Goal: Task Accomplishment & Management: Use online tool/utility

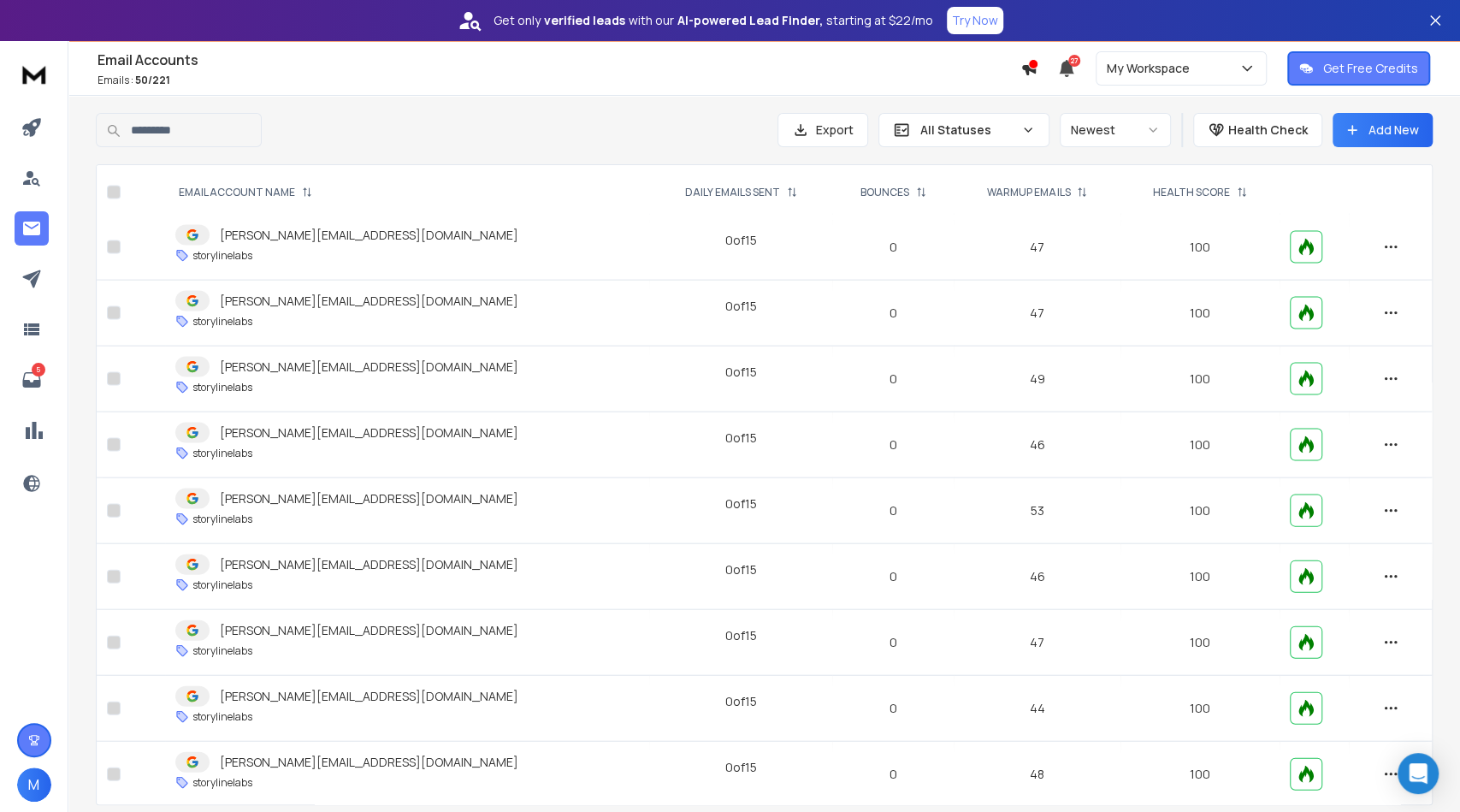
scroll to position [2507, 0]
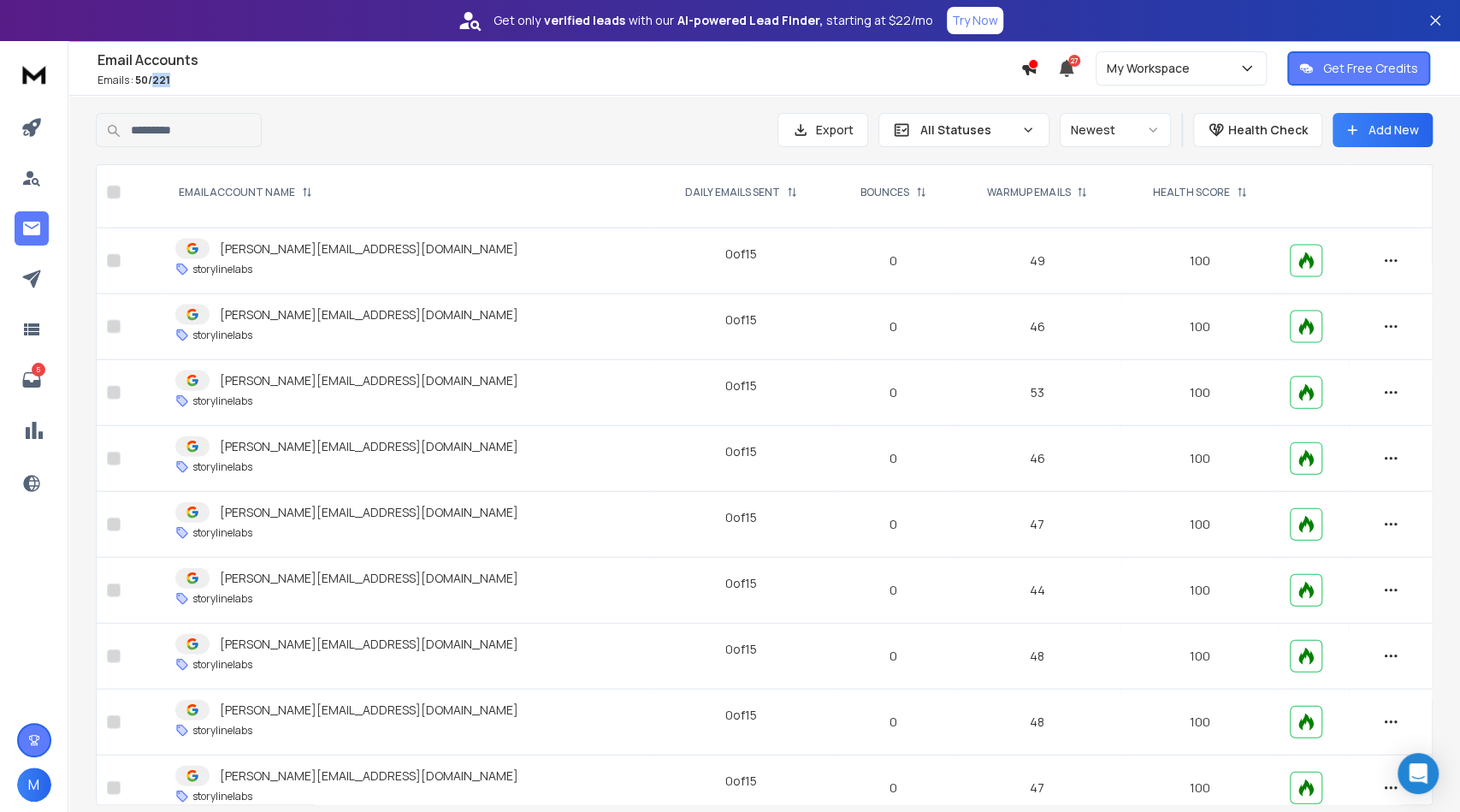
drag, startPoint x: 156, startPoint y: 79, endPoint x: 244, endPoint y: 79, distance: 88.0
click at [244, 79] on p "Emails : 50 / 221" at bounding box center [558, 80] width 923 height 14
click at [492, 57] on h1 "Email Accounts" at bounding box center [558, 59] width 923 height 20
click at [19, 385] on link "5" at bounding box center [31, 379] width 34 height 34
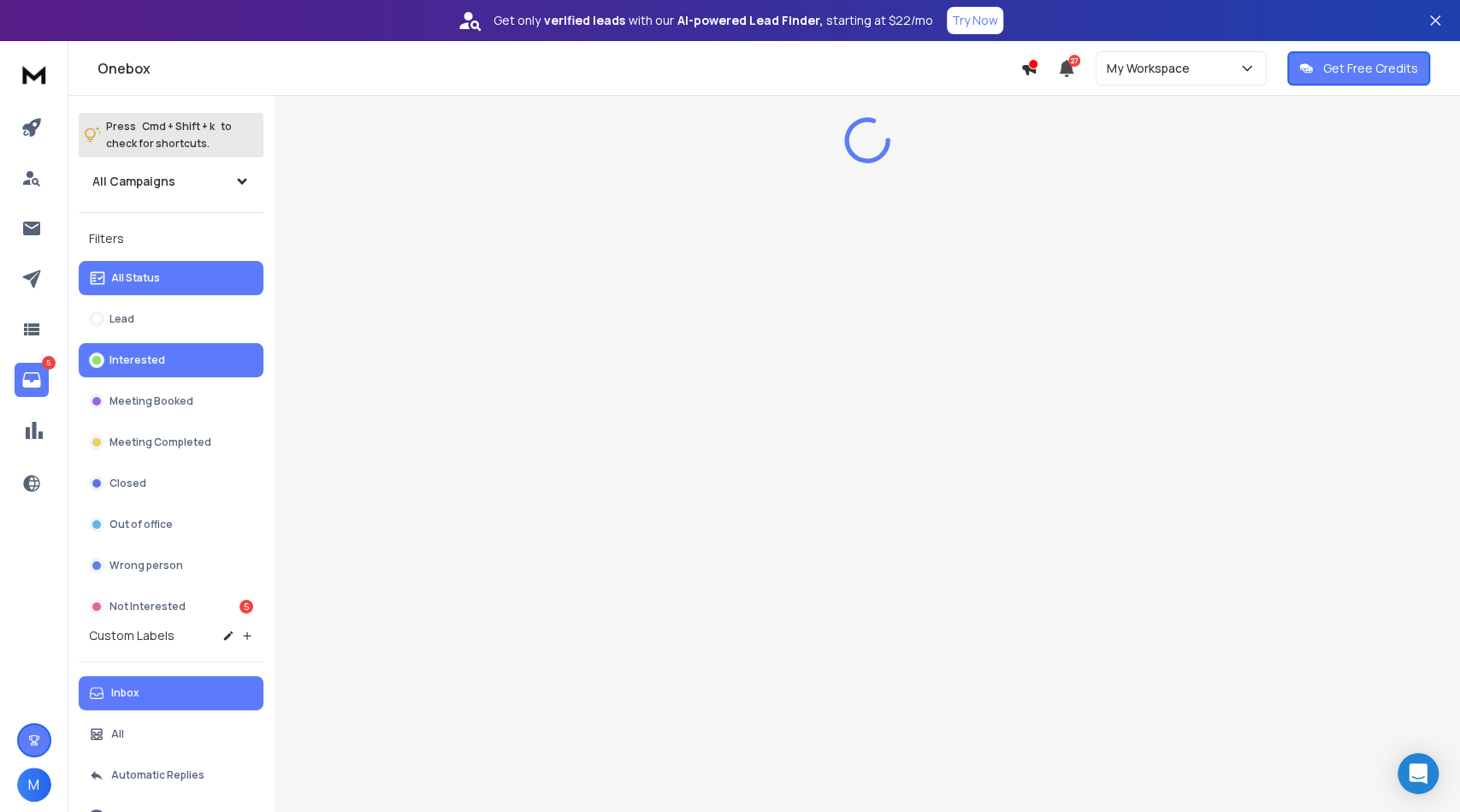
click at [181, 365] on button "Interested" at bounding box center [172, 360] width 185 height 34
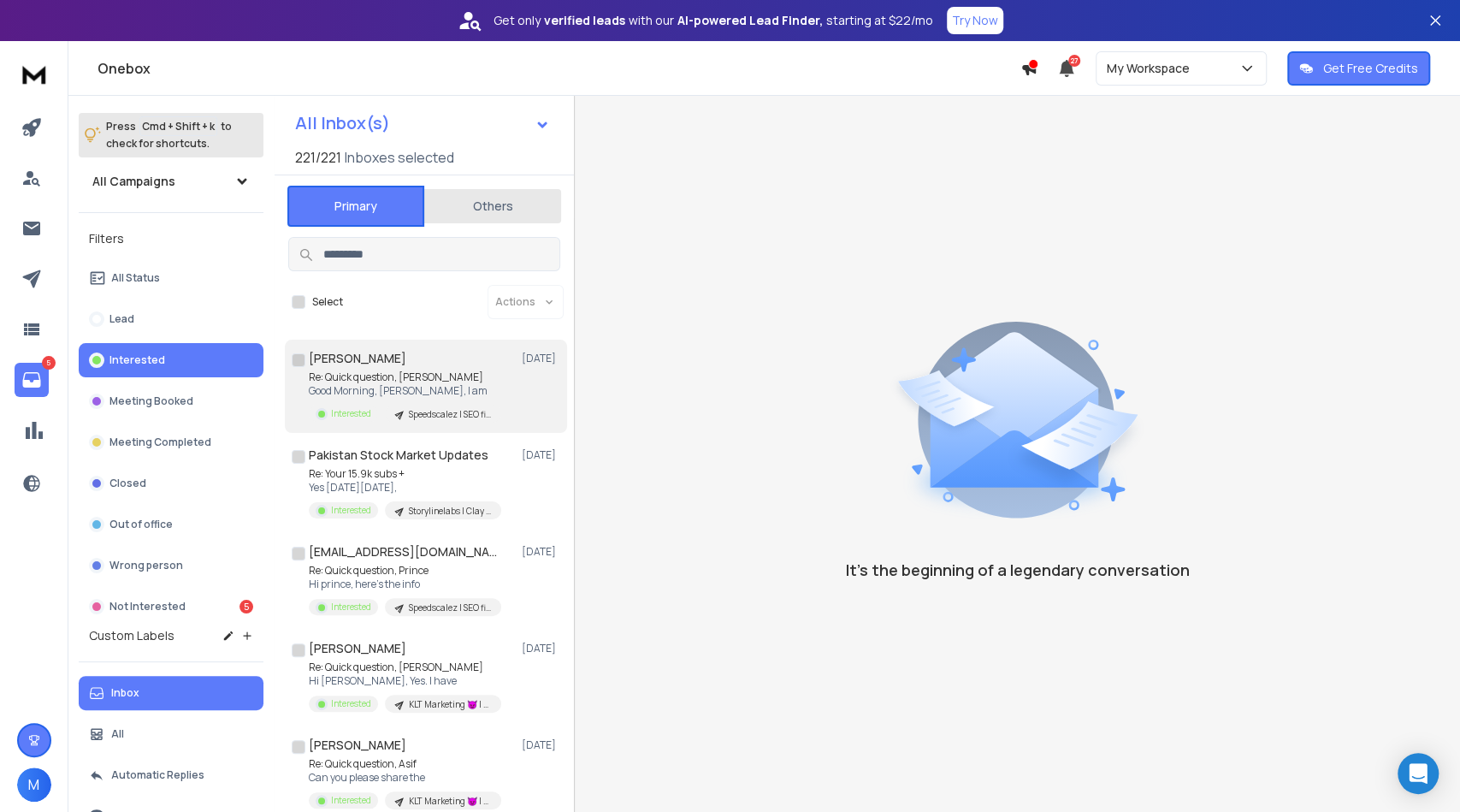
click at [446, 378] on p "Re: Quick question, [PERSON_NAME]" at bounding box center [405, 377] width 193 height 14
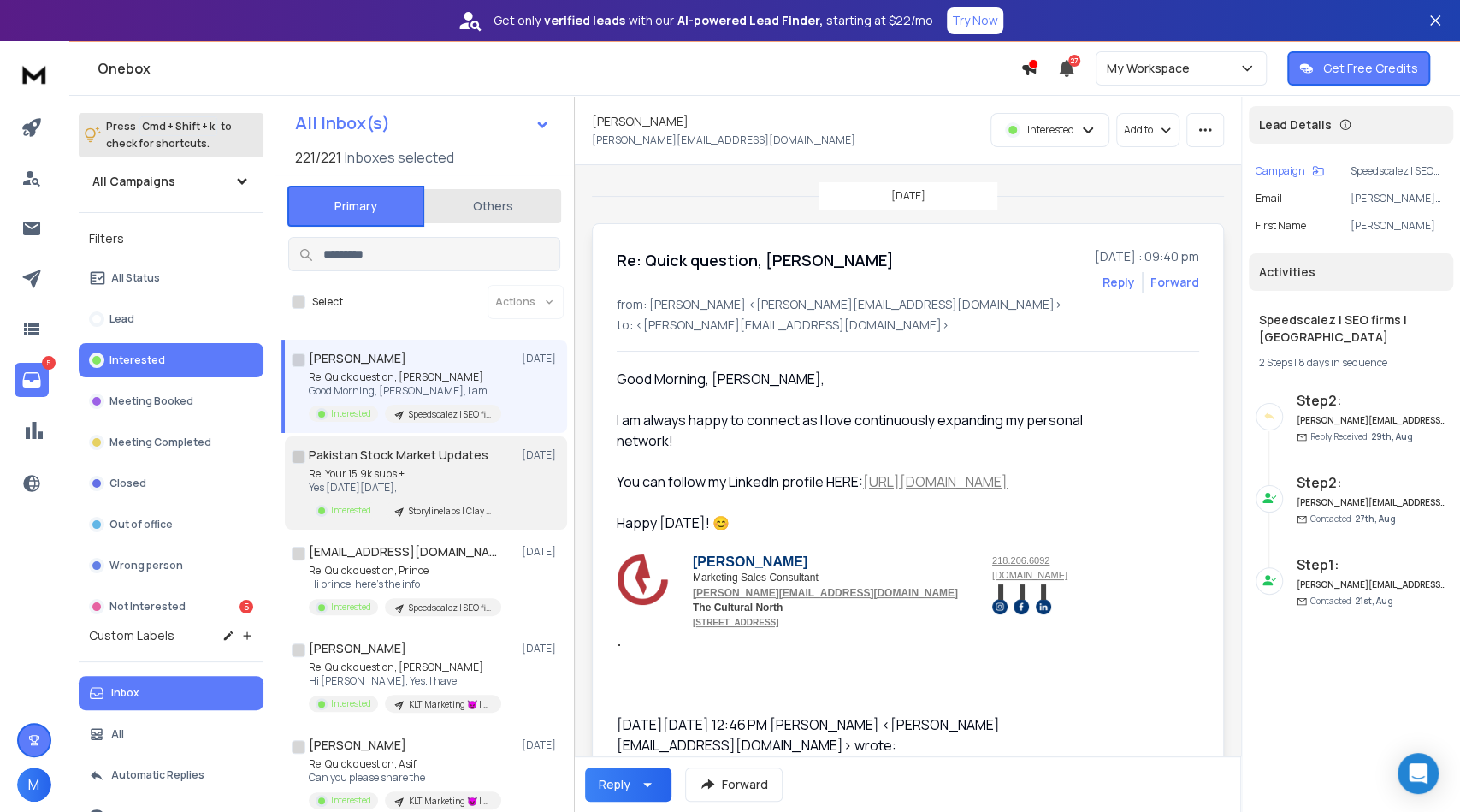
click at [500, 504] on div "Storylinelabs | Clay campaign set 1 270825" at bounding box center [443, 510] width 117 height 18
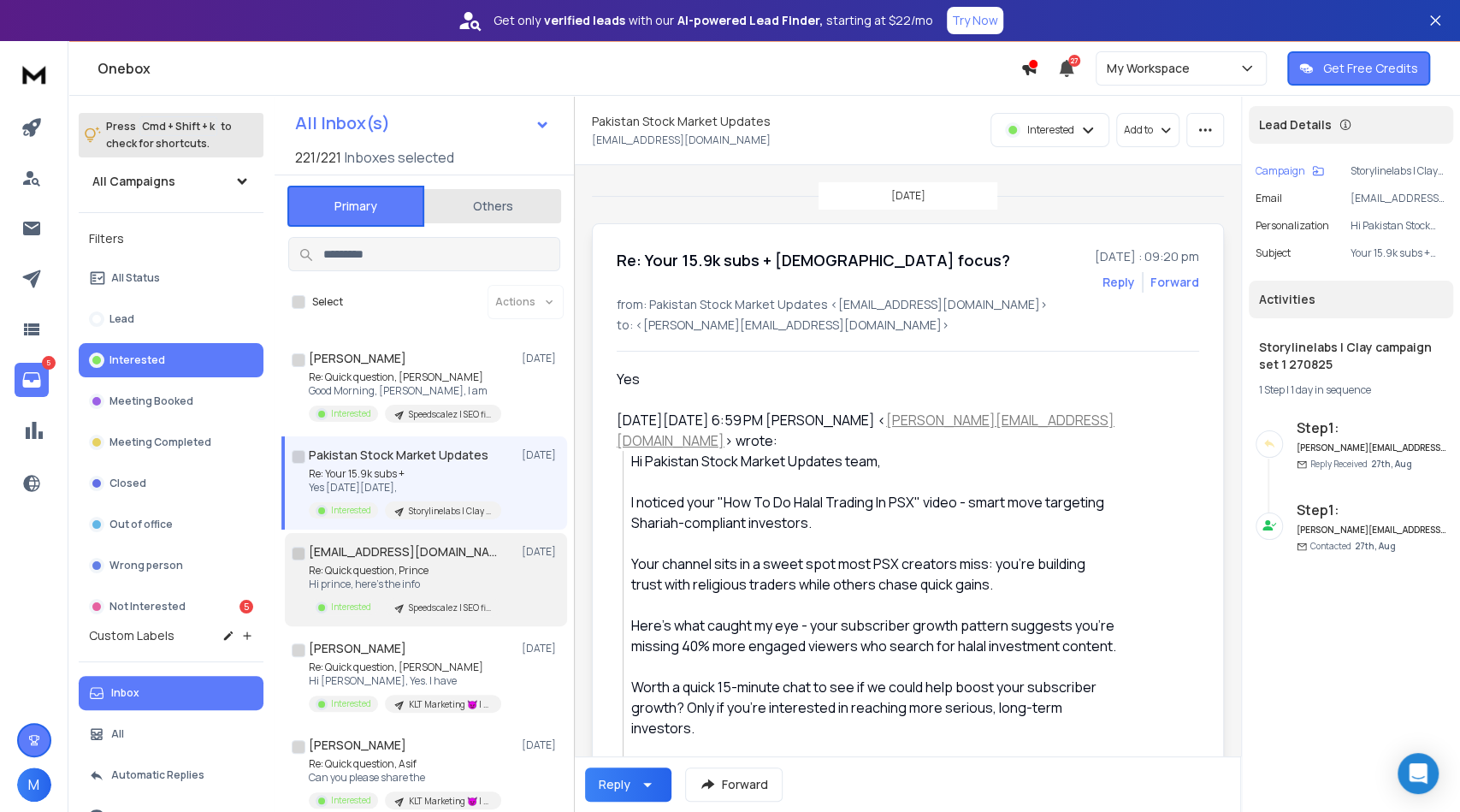
click at [487, 564] on p "Re: Quick question, Prince" at bounding box center [405, 570] width 193 height 14
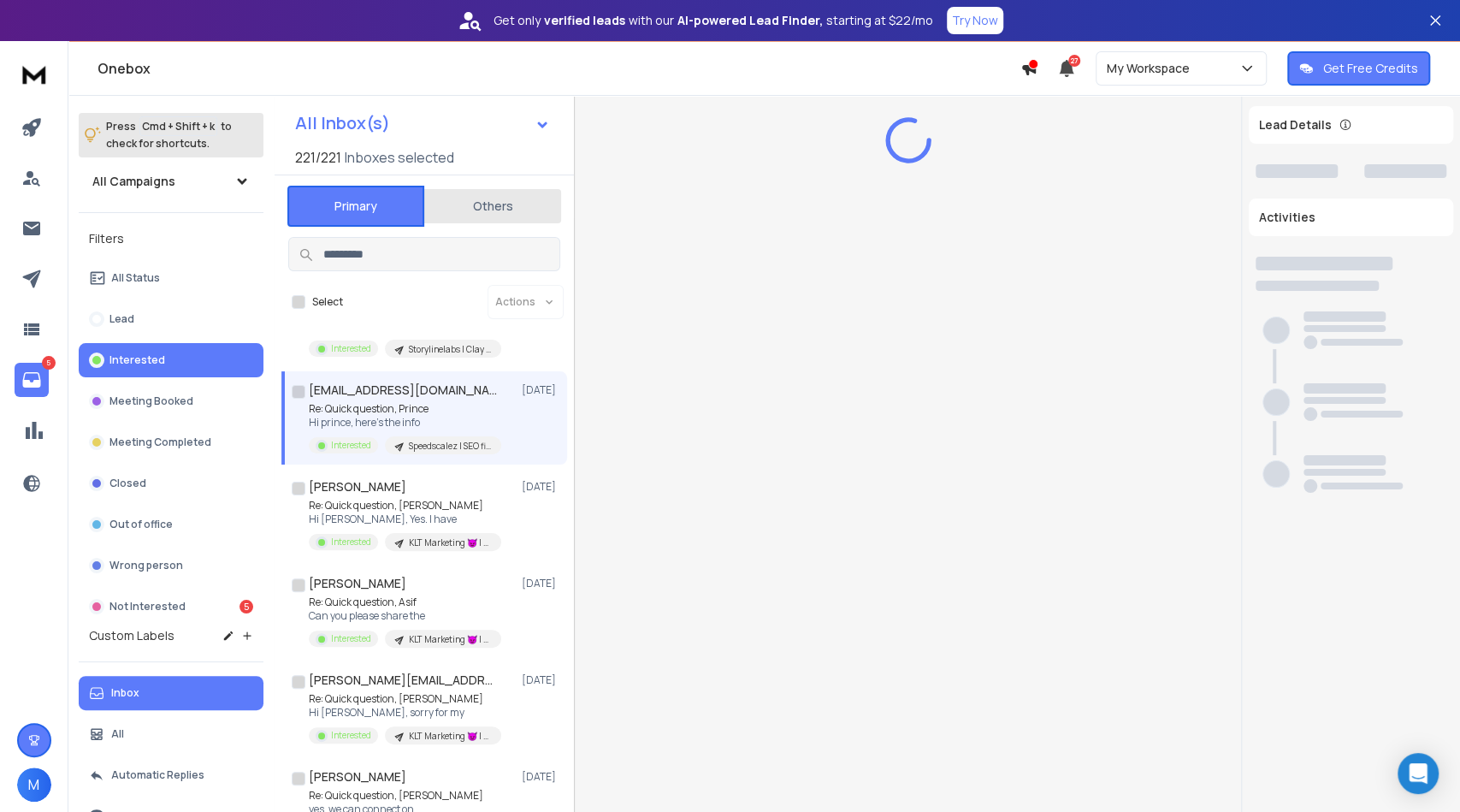
scroll to position [162, 0]
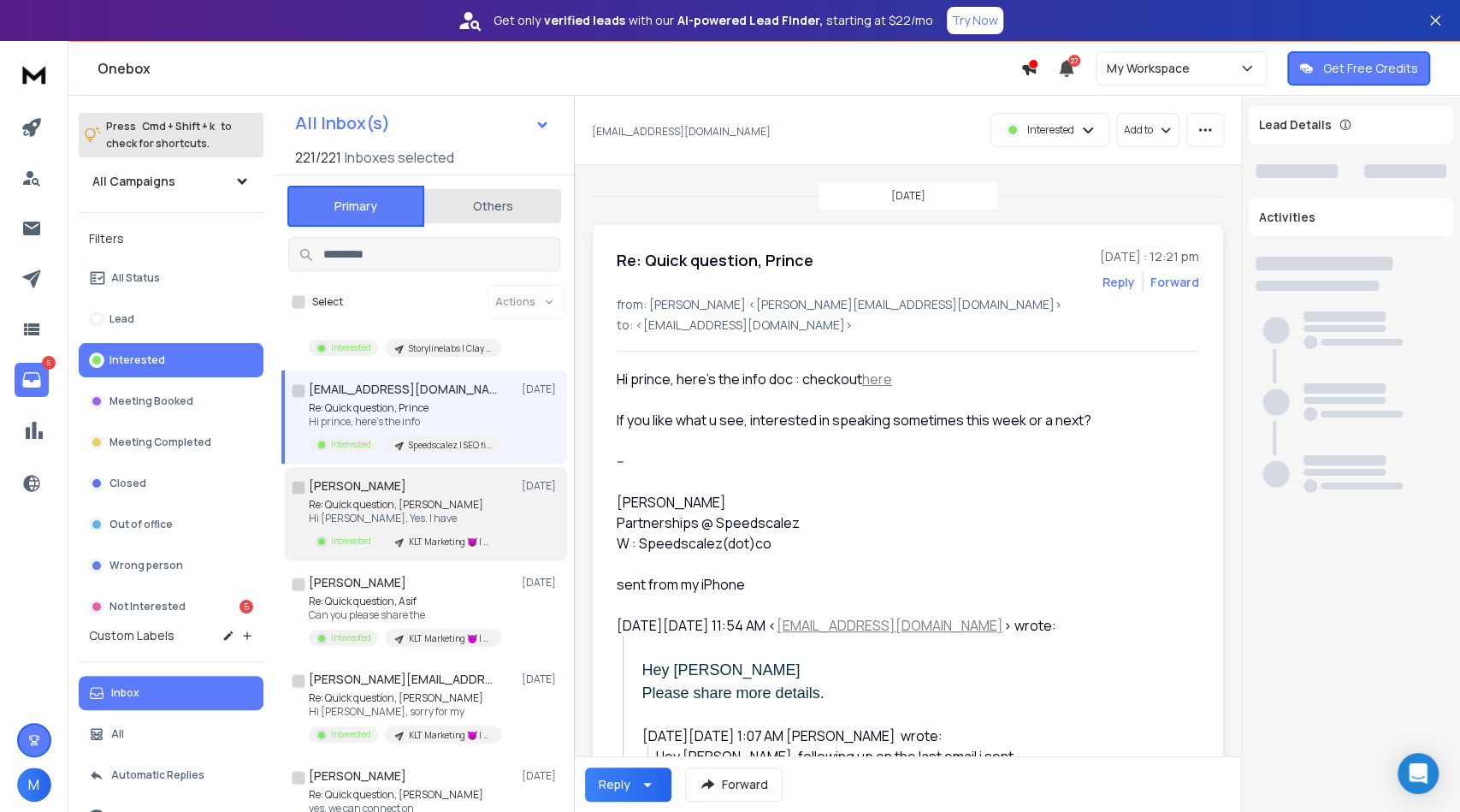
click at [485, 513] on p "Hi [PERSON_NAME], Yes. I have" at bounding box center [405, 518] width 193 height 14
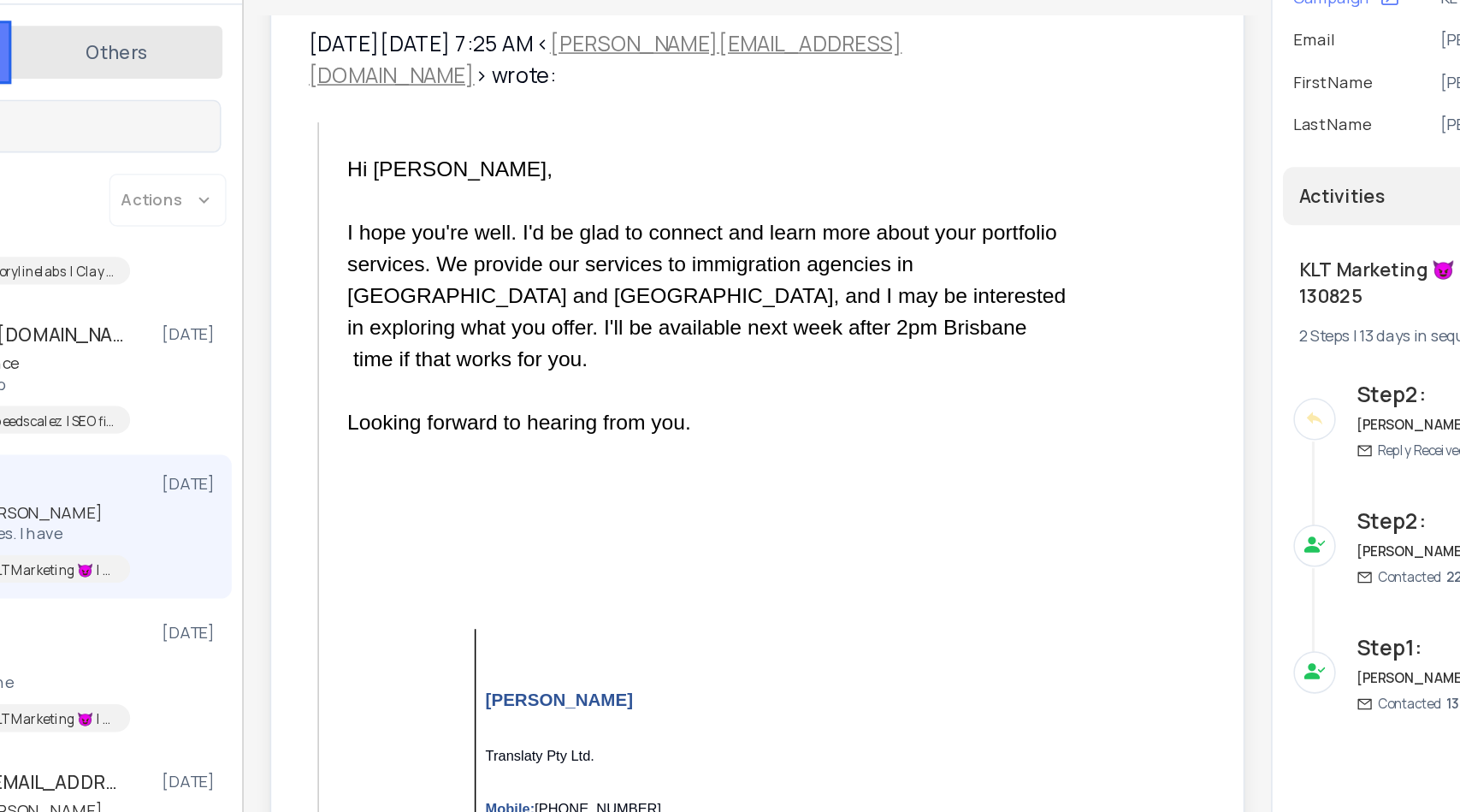
scroll to position [1884, 0]
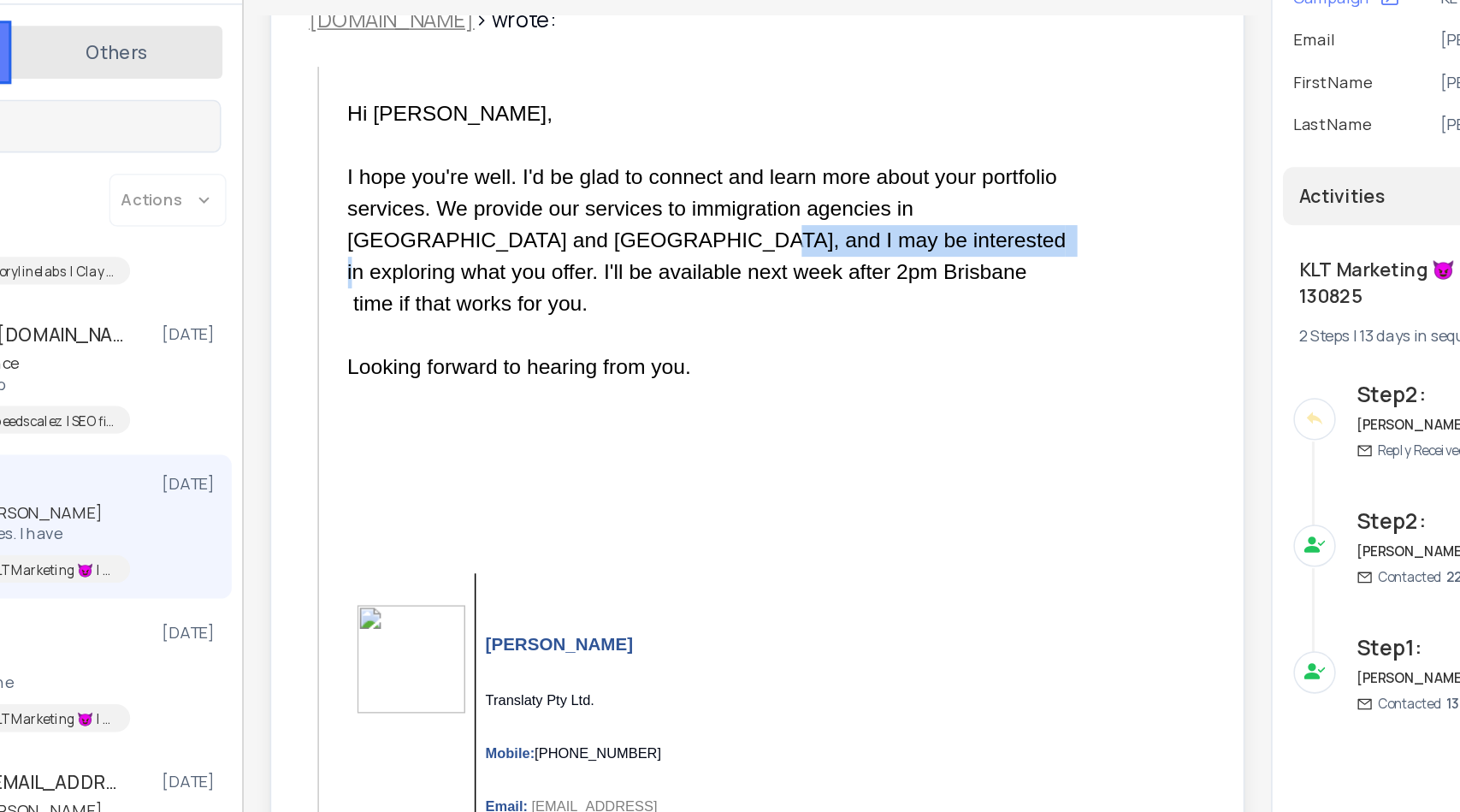
drag, startPoint x: 781, startPoint y: 468, endPoint x: 957, endPoint y: 474, distance: 176.1
click at [957, 380] on div "I hope you're well. I'd be glad to connect and learn more about your portfolio …" at bounding box center [879, 328] width 474 height 102
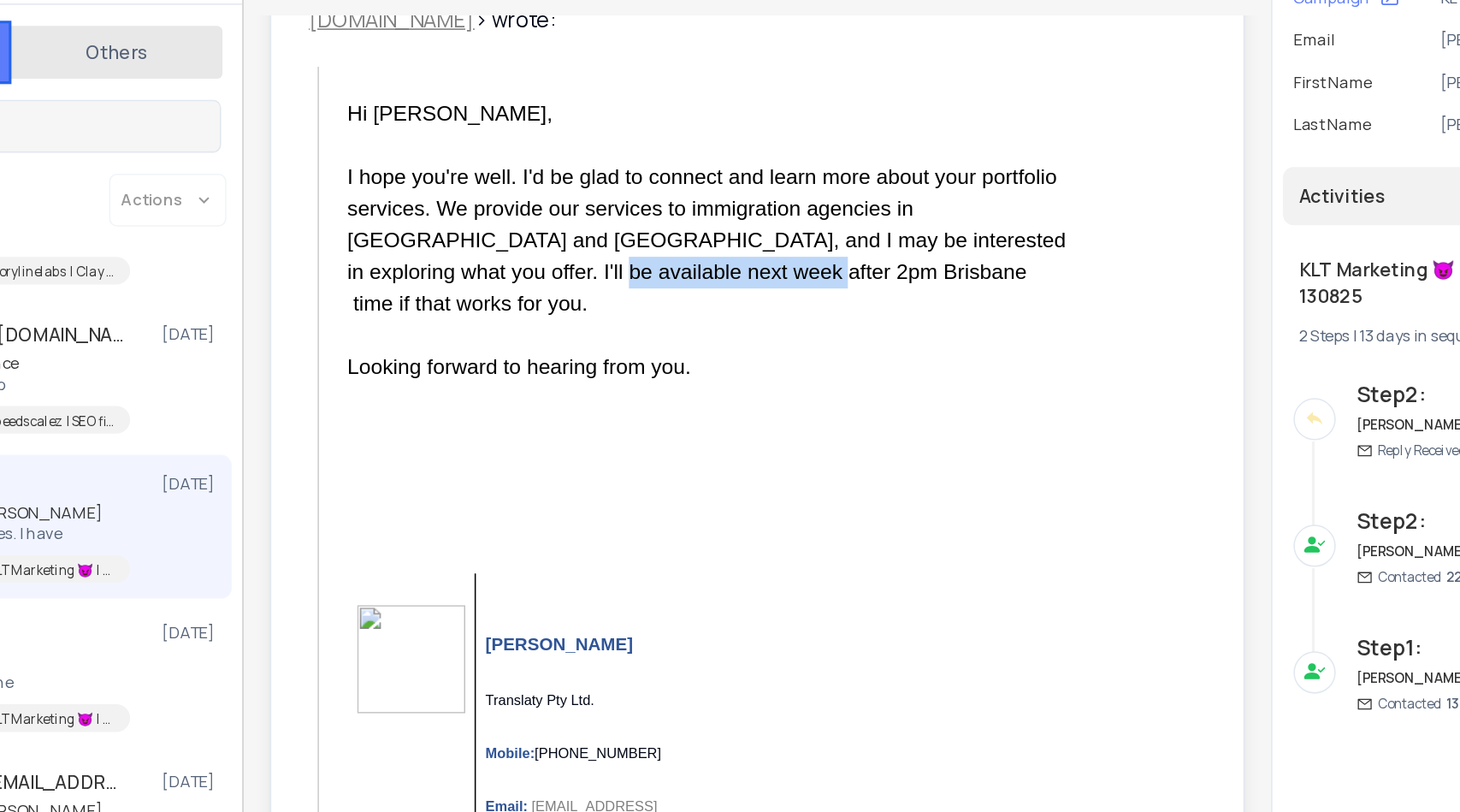
drag, startPoint x: 676, startPoint y: 490, endPoint x: 833, endPoint y: 490, distance: 157.0
click at [833, 380] on div "I hope you're well. I'd be glad to connect and learn more about your portfolio …" at bounding box center [879, 328] width 474 height 102
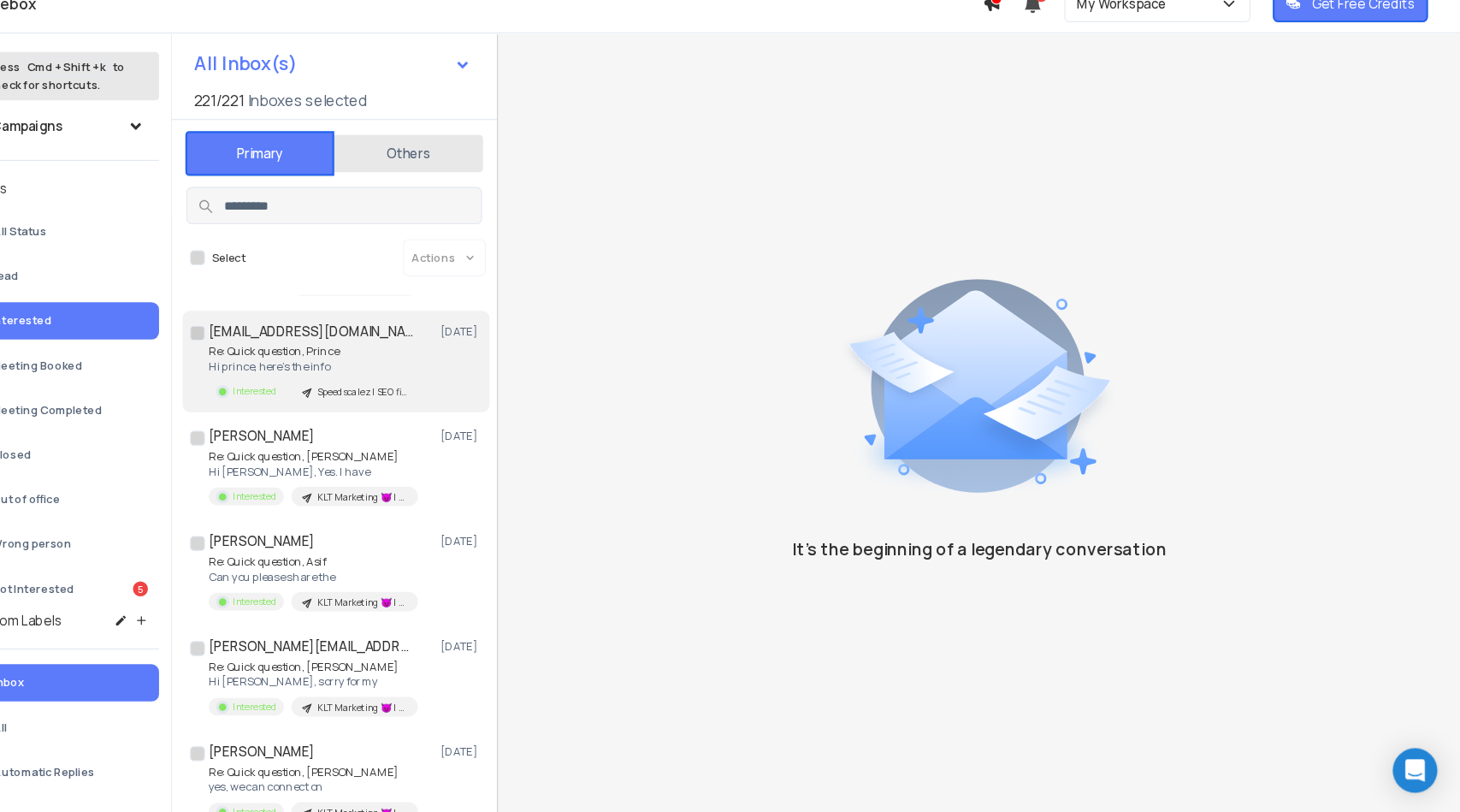
scroll to position [238, 0]
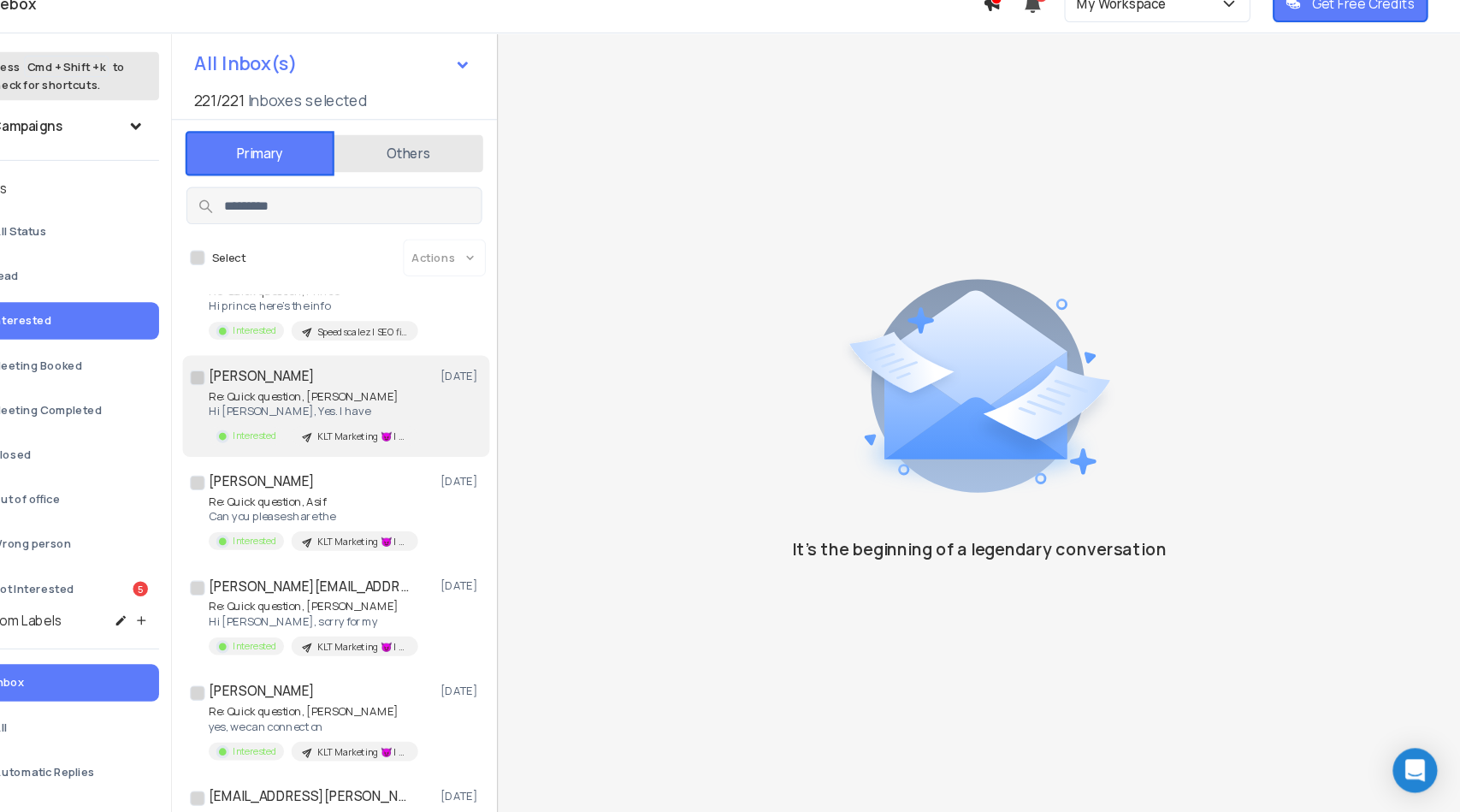
click at [319, 420] on div "[PERSON_NAME] [DATE] Re: Quick question, [PERSON_NAME] Hi [PERSON_NAME], Yes. I…" at bounding box center [434, 438] width 252 height 72
